Goal: Navigation & Orientation: Find specific page/section

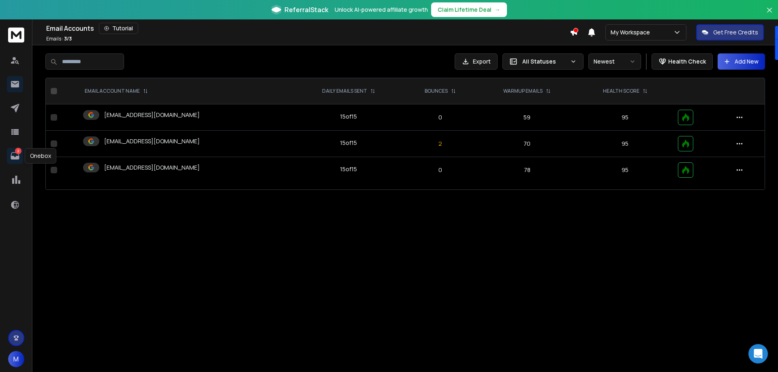
click at [19, 157] on icon at bounding box center [15, 155] width 9 height 7
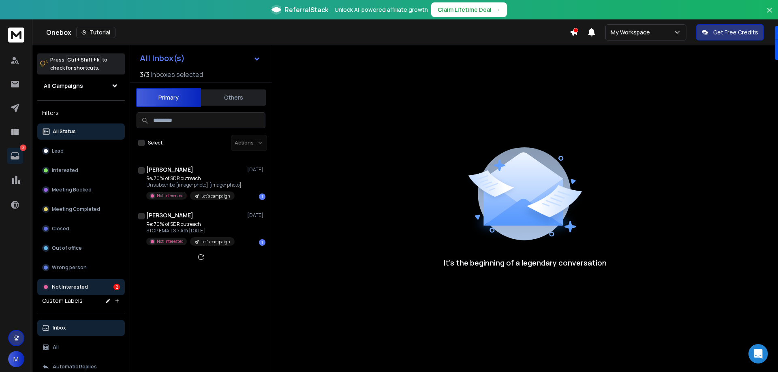
click at [83, 289] on p "Not Interested" at bounding box center [70, 287] width 36 height 6
click at [17, 109] on icon at bounding box center [15, 108] width 9 height 9
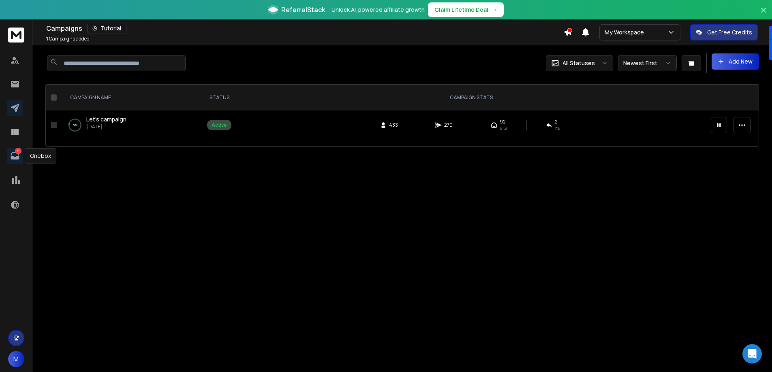
click at [19, 160] on icon at bounding box center [15, 156] width 10 height 10
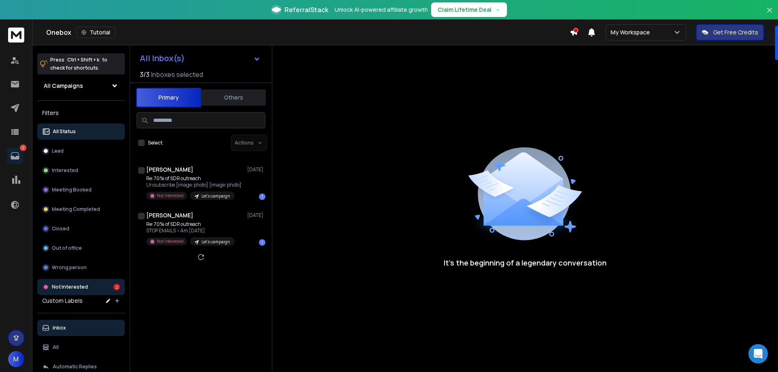
click at [76, 289] on p "Not Interested" at bounding box center [70, 287] width 36 height 6
click at [143, 143] on button "SELECT THIS PAGE" at bounding box center [141, 143] width 6 height 6
